Goal: Task Accomplishment & Management: Use online tool/utility

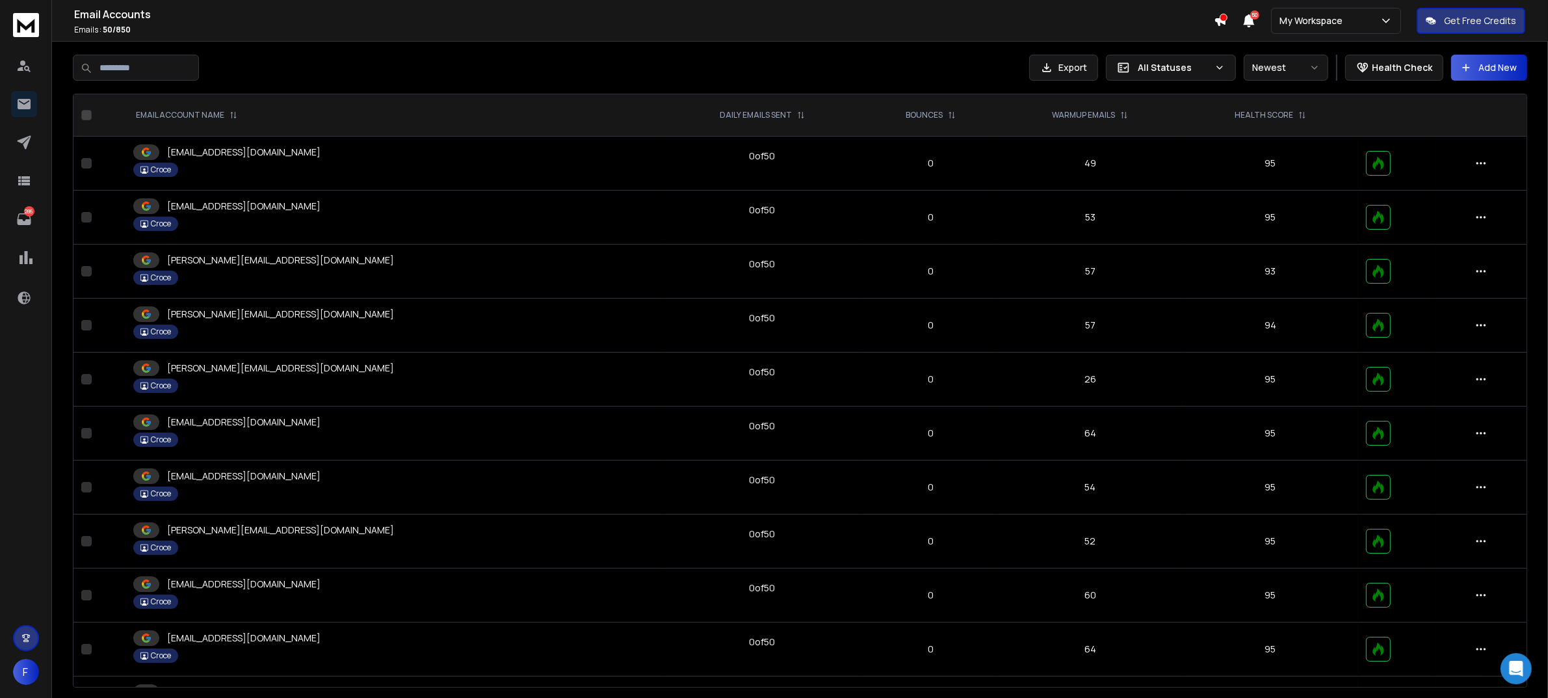
click at [20, 129] on div "286" at bounding box center [26, 184] width 30 height 263
click at [27, 142] on icon at bounding box center [24, 142] width 14 height 14
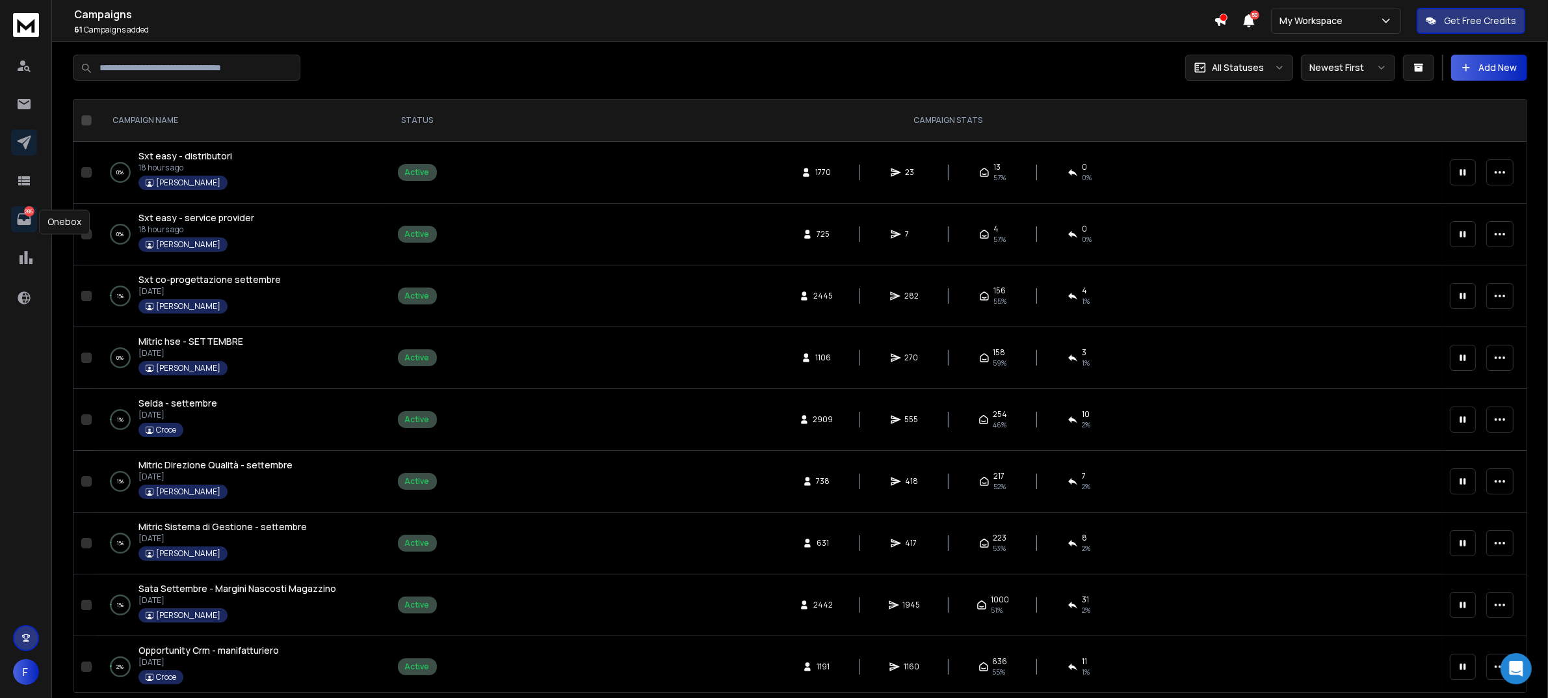
click at [16, 227] on icon at bounding box center [24, 219] width 16 height 16
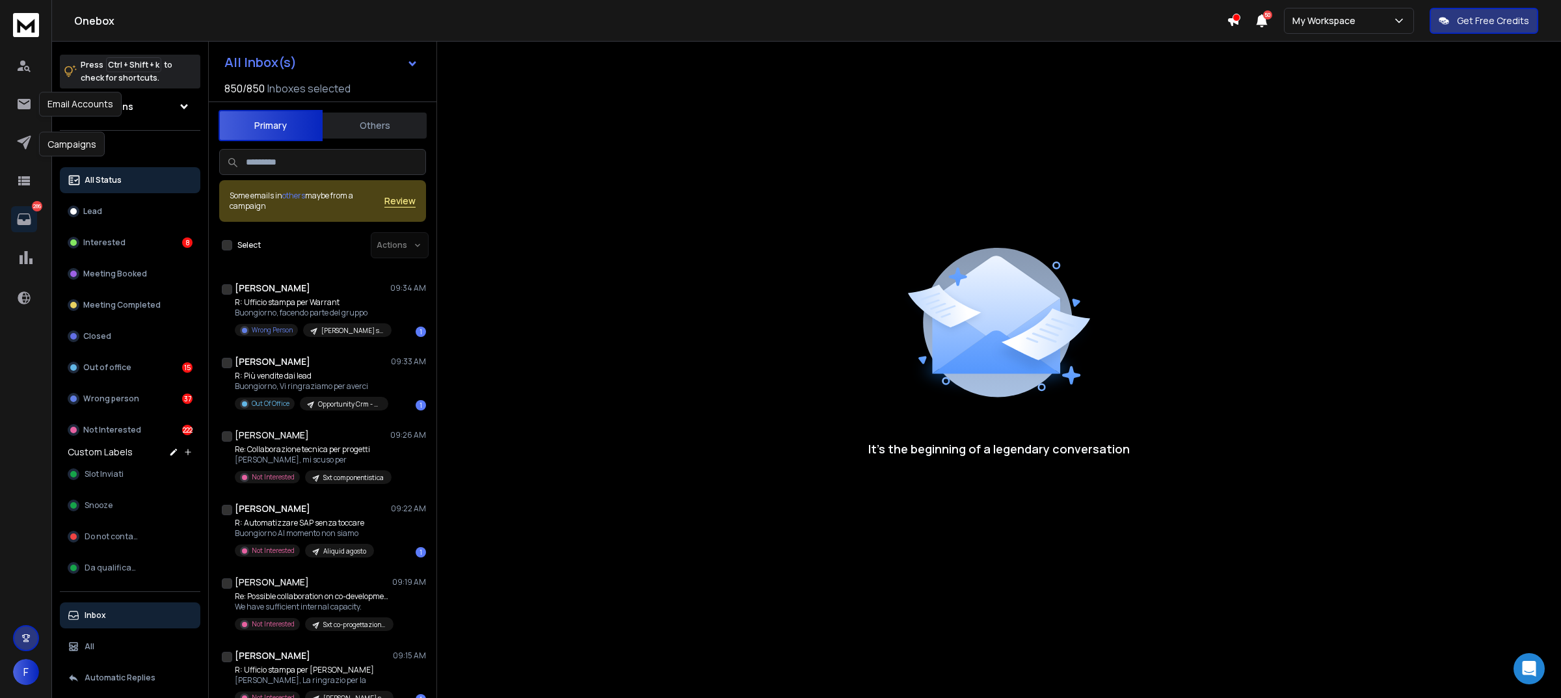
drag, startPoint x: 8, startPoint y: 106, endPoint x: 15, endPoint y: 125, distance: 19.9
click at [8, 108] on div "286 F" at bounding box center [26, 349] width 52 height 698
click at [18, 130] on div "286" at bounding box center [26, 184] width 30 height 263
click at [21, 133] on link at bounding box center [24, 142] width 26 height 26
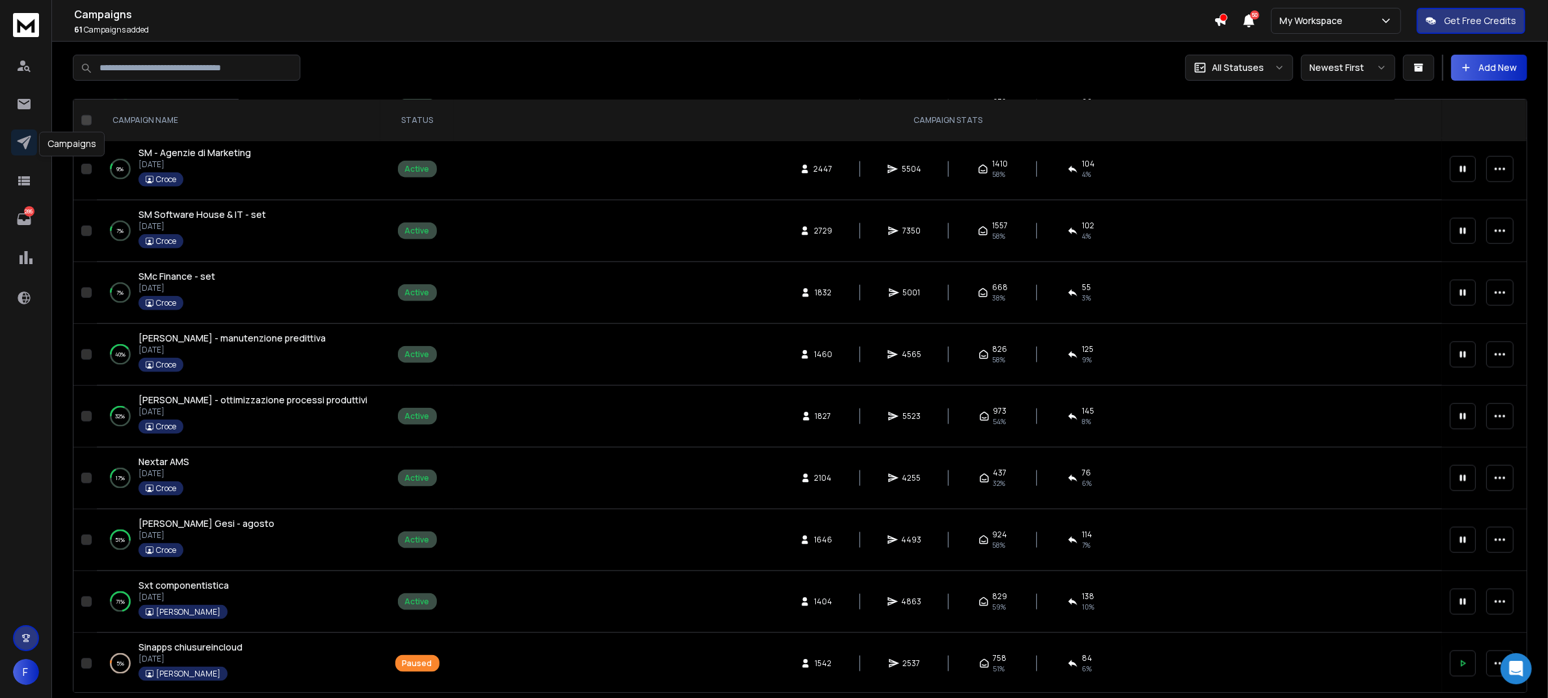
scroll to position [2113, 0]
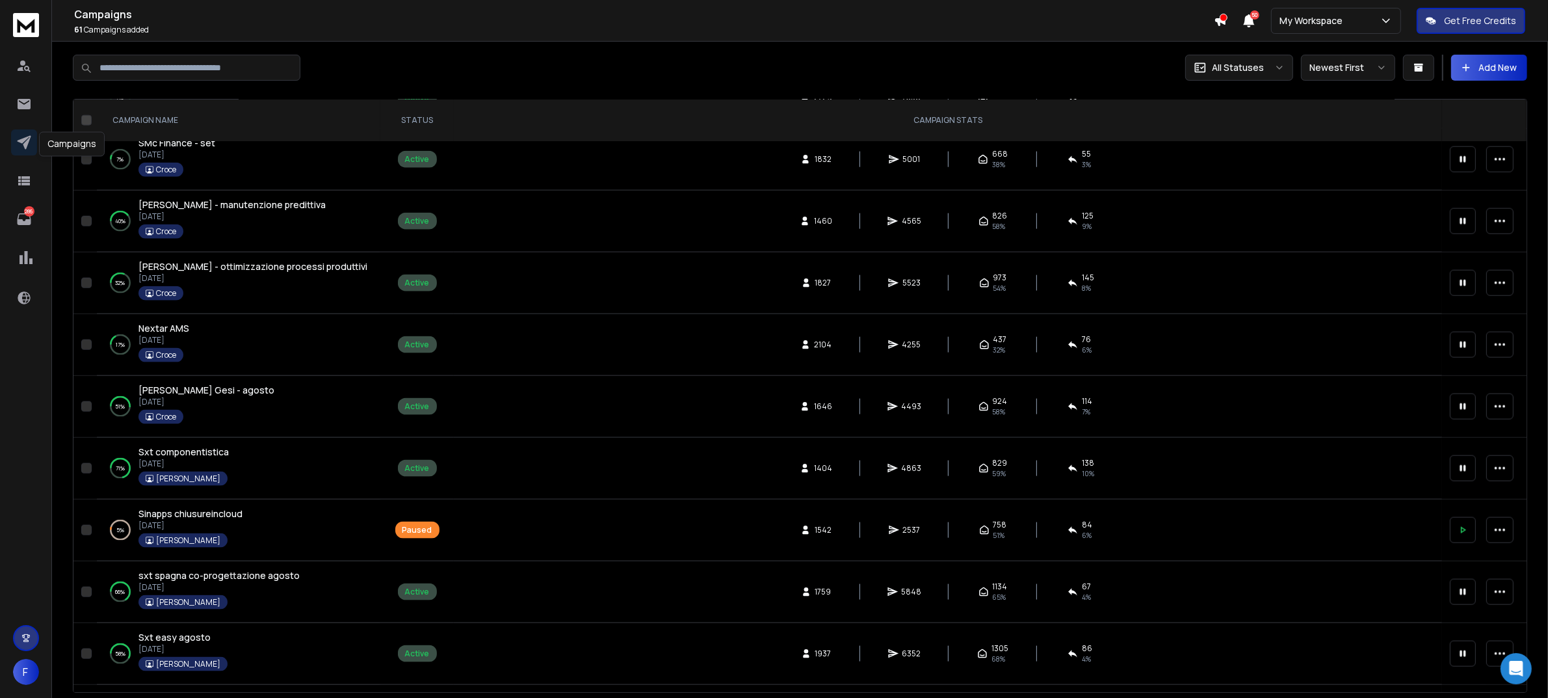
click at [209, 75] on input at bounding box center [187, 68] width 228 height 26
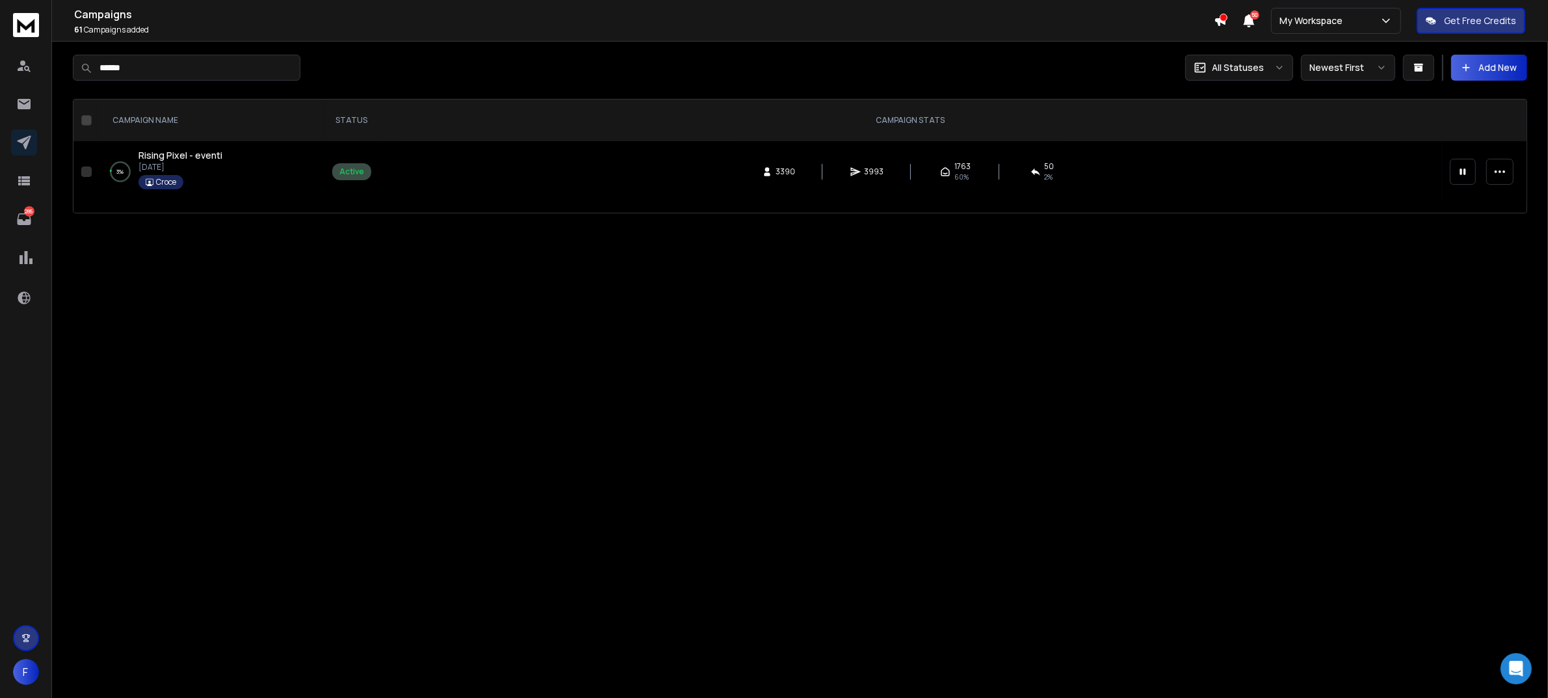
type input "******"
click at [288, 150] on div "3 % Rising Pixel - eventi [DATE] [PERSON_NAME]" at bounding box center [211, 172] width 202 height 46
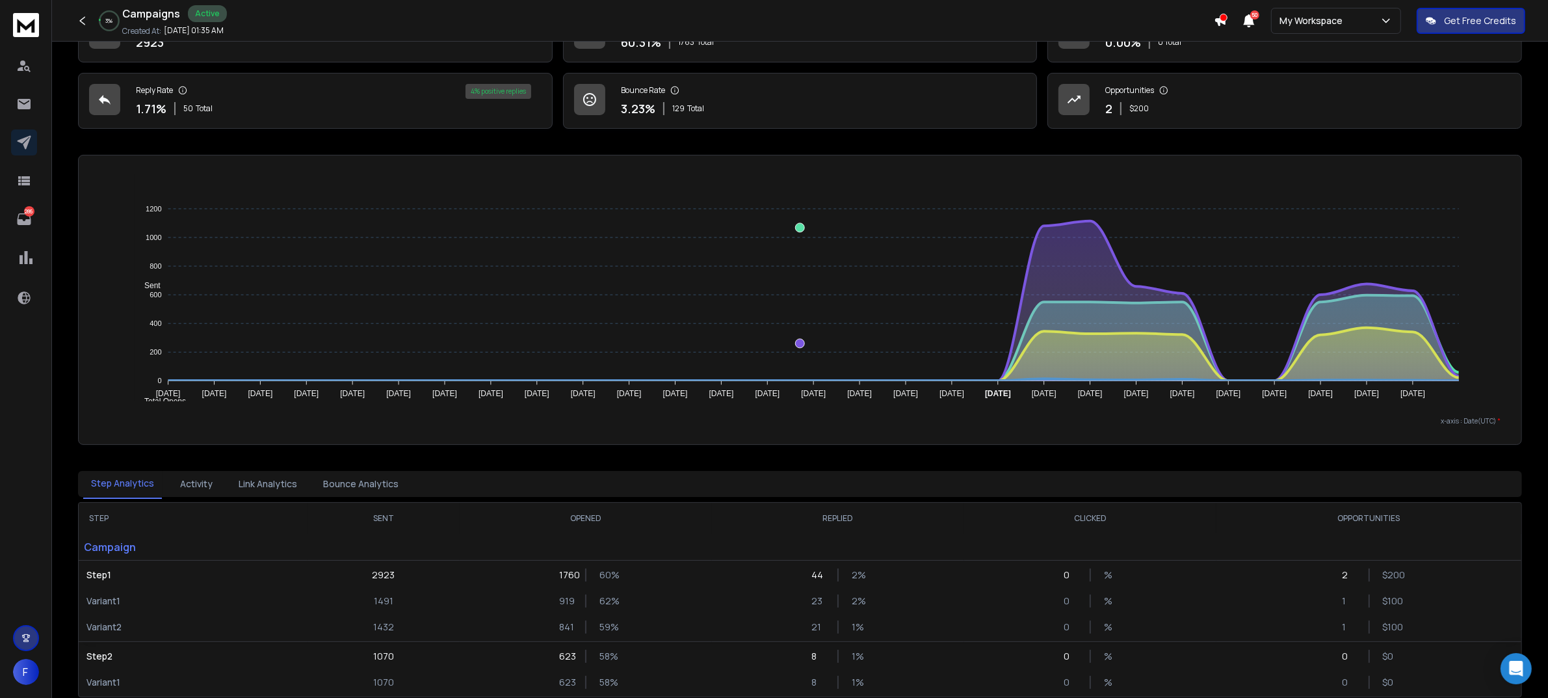
scroll to position [197, 0]
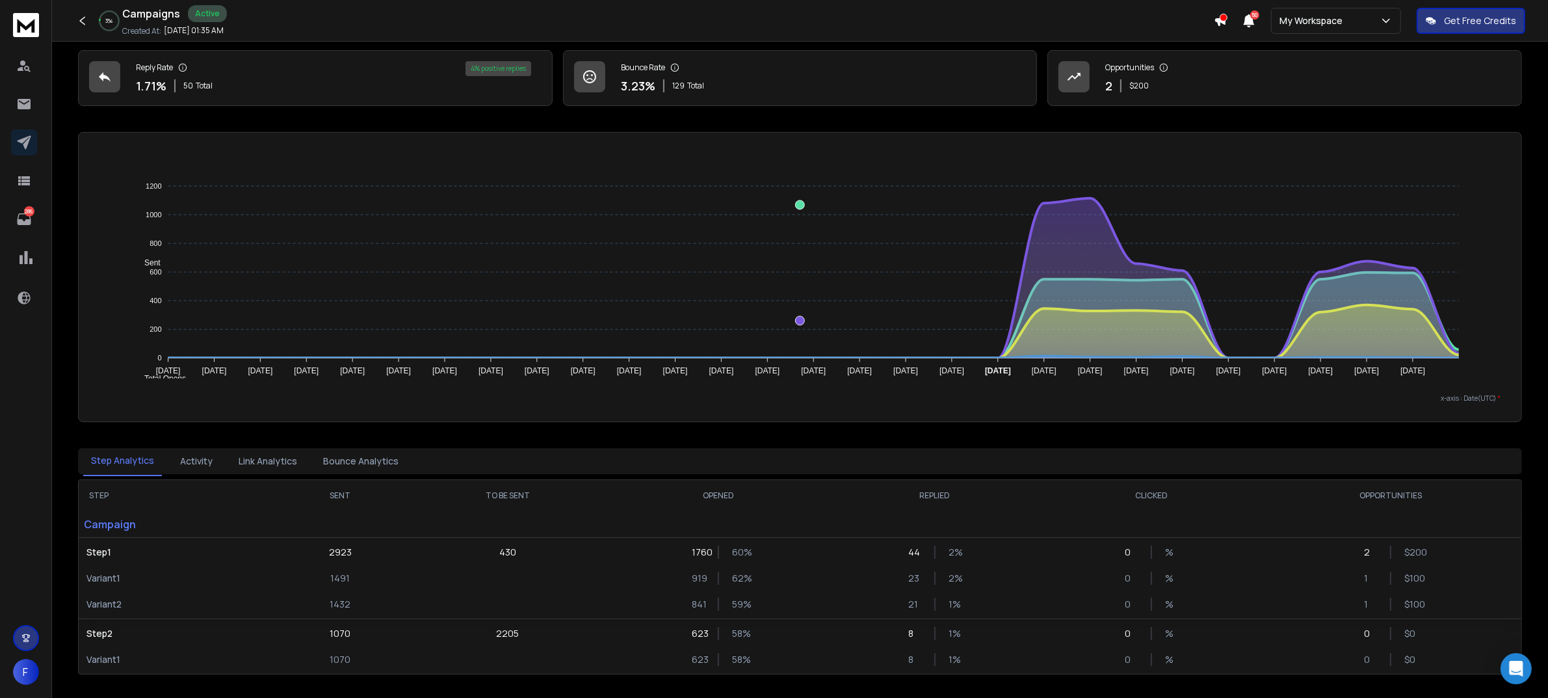
click at [1104, 80] on link "Opportunities 2 $ 200" at bounding box center [1285, 78] width 475 height 56
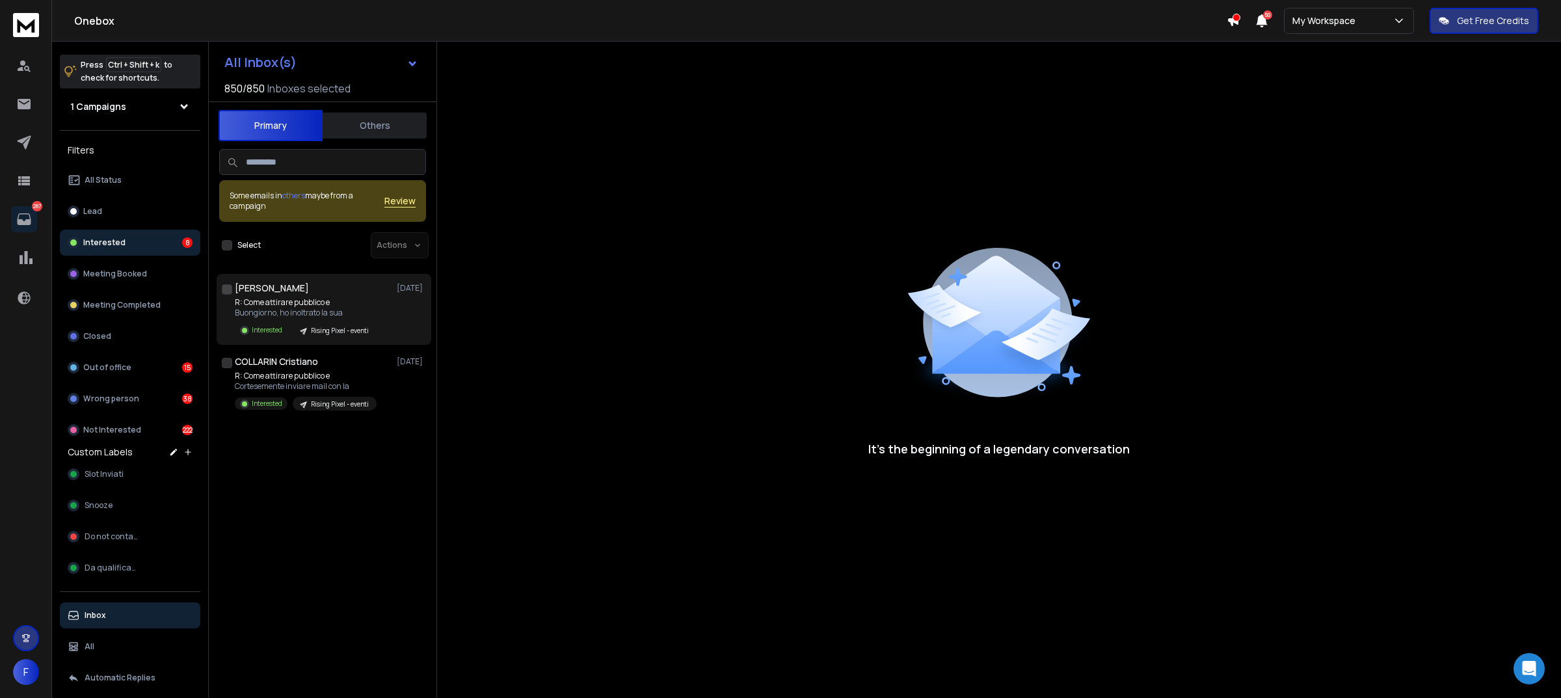
click at [369, 330] on div "Rising Pixel - eventi" at bounding box center [335, 330] width 84 height 14
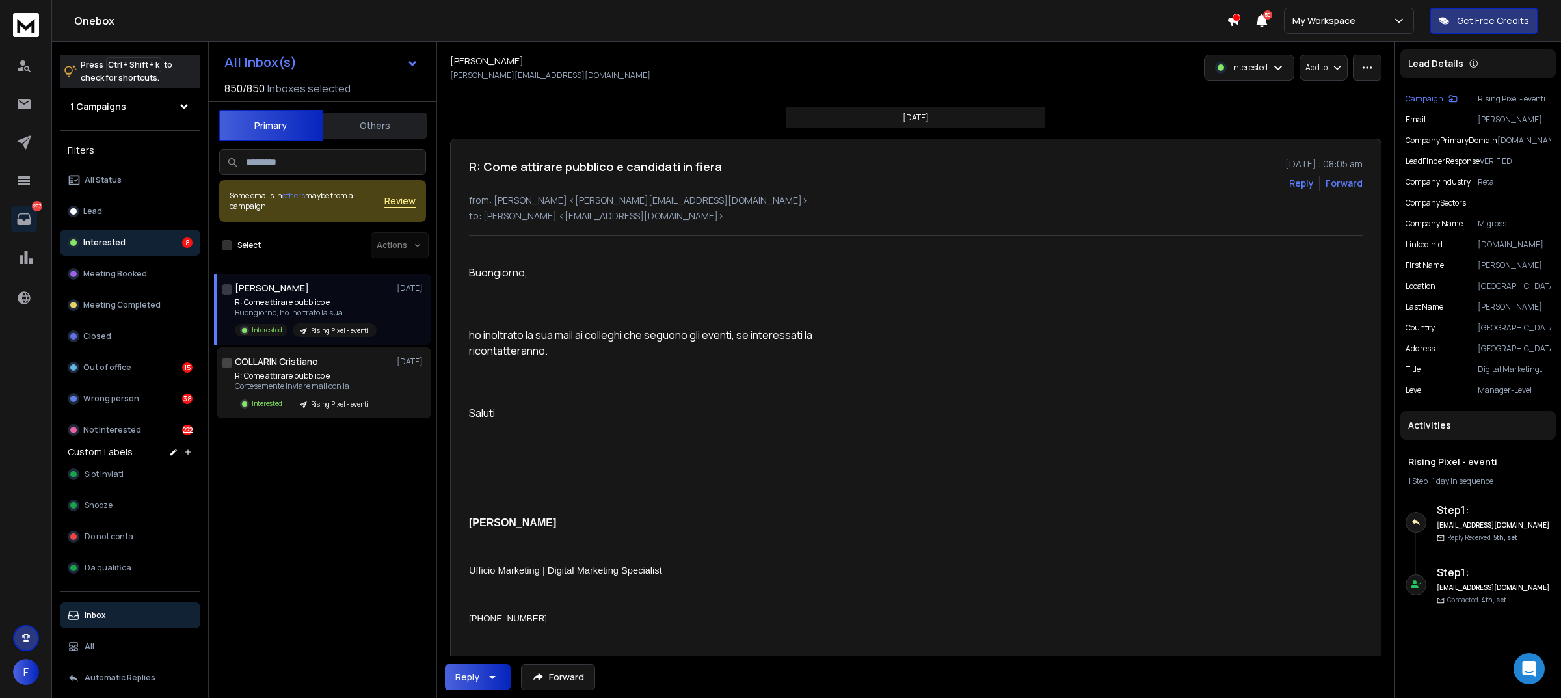
click at [367, 356] on div "COLLARIN [DEMOGRAPHIC_DATA] [DATE]" at bounding box center [330, 361] width 191 height 13
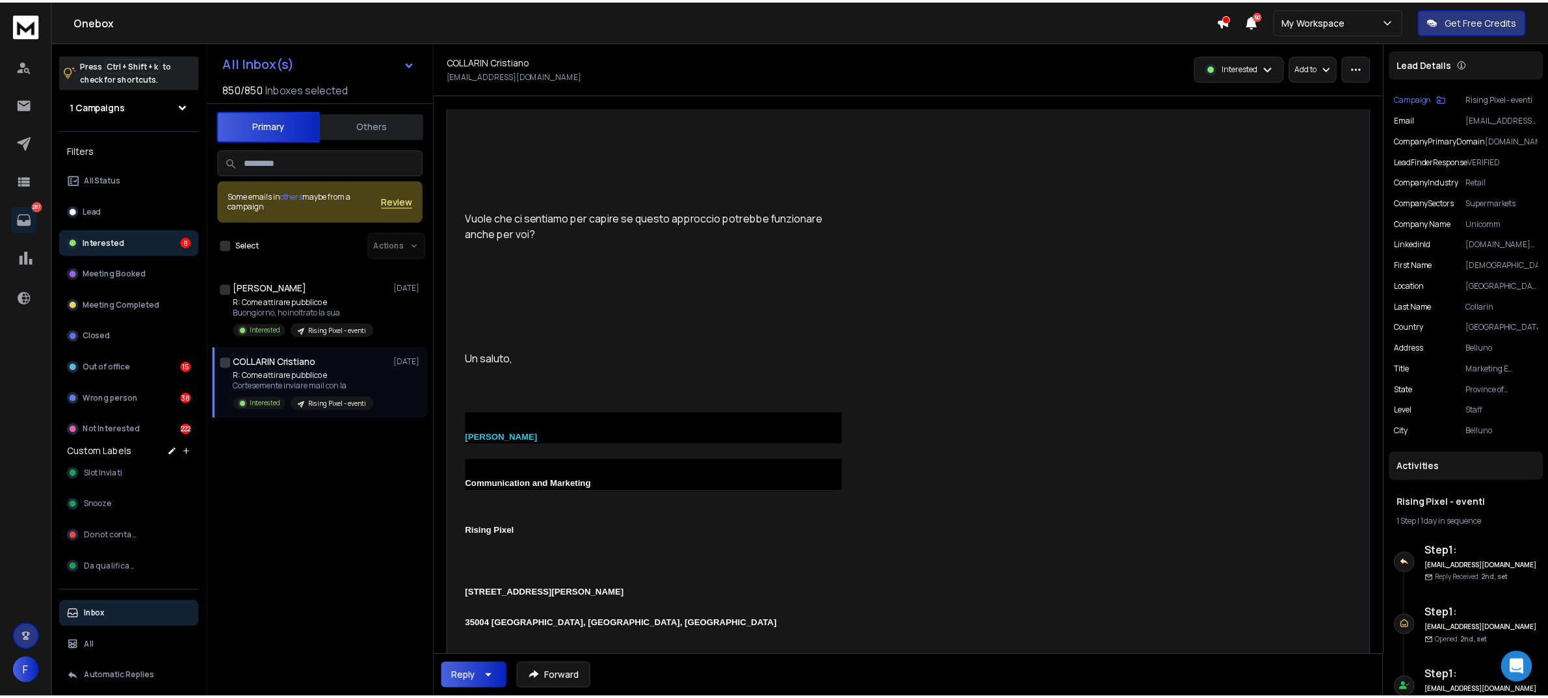
scroll to position [1219, 0]
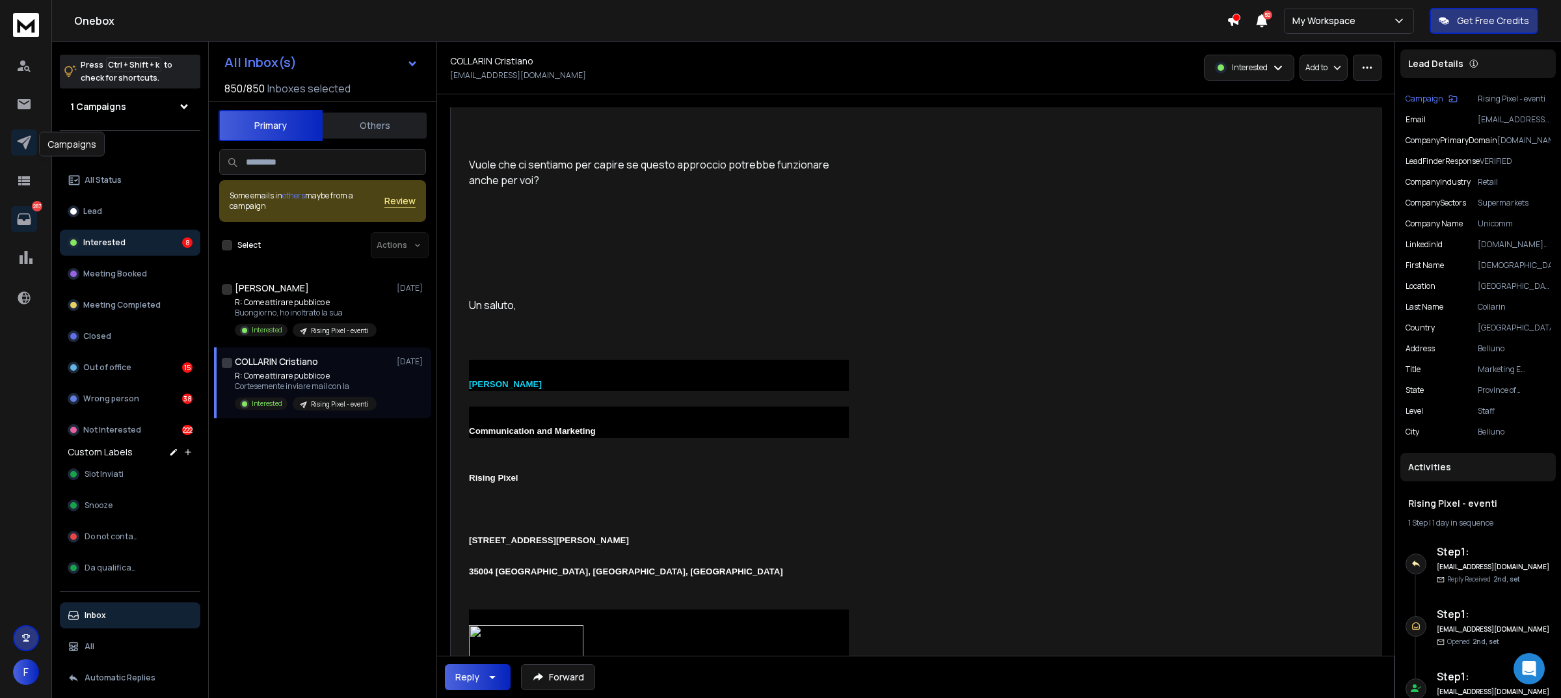
click at [33, 133] on link at bounding box center [24, 142] width 26 height 26
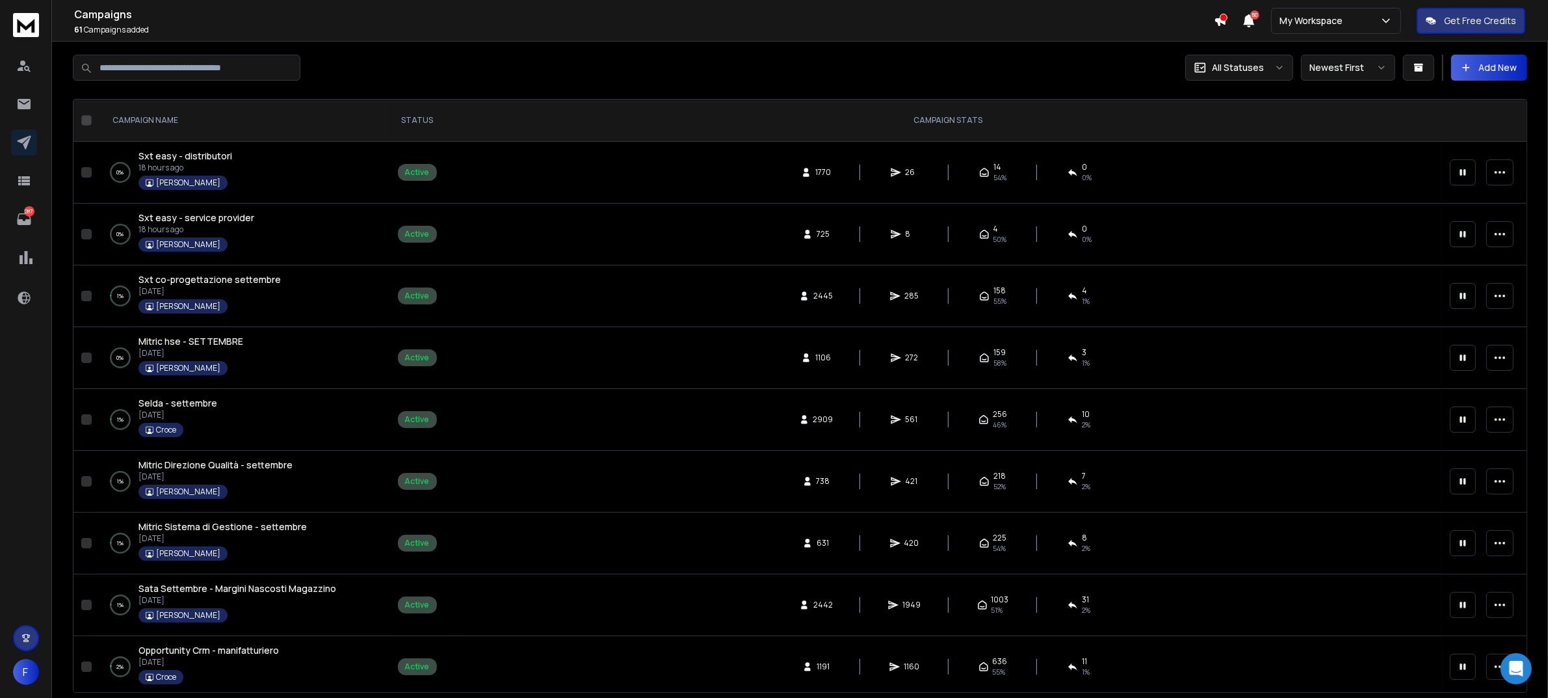
click at [198, 85] on div "Campaigns 61 Campaigns Added All Statuses Newest First Add New CAMPAIGN NAME ST…" at bounding box center [800, 404] width 1455 height 698
click at [208, 62] on input at bounding box center [187, 68] width 228 height 26
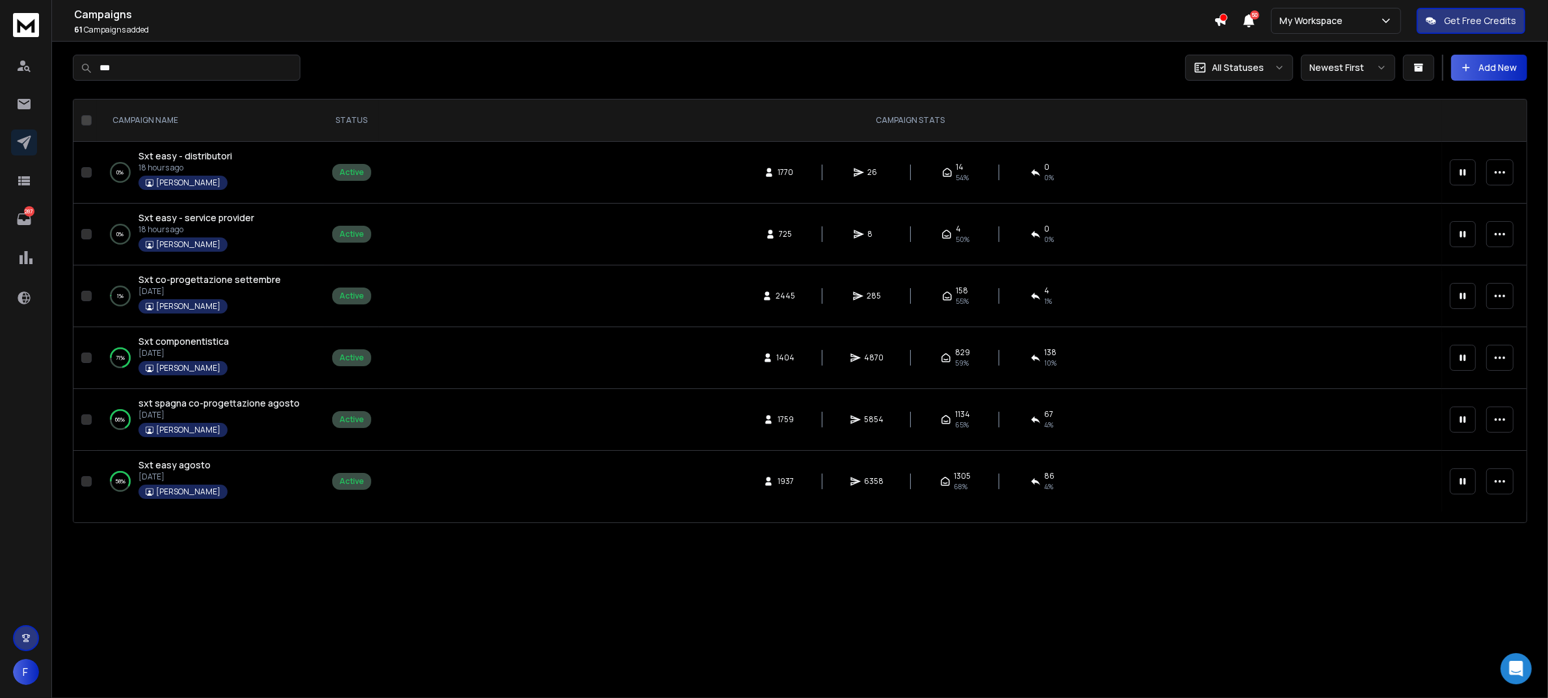
type input "***"
